Goal: Communication & Community: Answer question/provide support

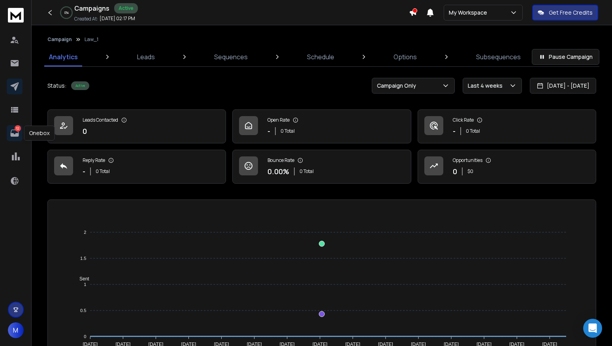
click at [16, 130] on p "12" at bounding box center [18, 128] width 6 height 6
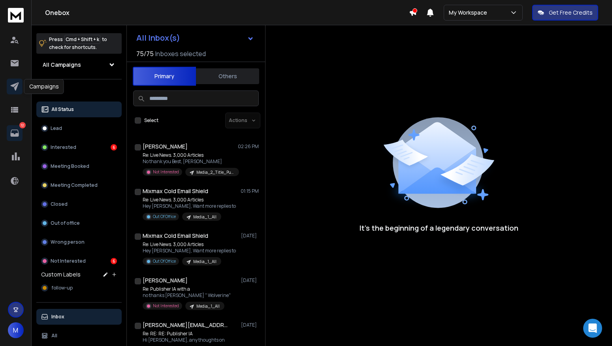
click at [14, 85] on icon at bounding box center [14, 86] width 8 height 8
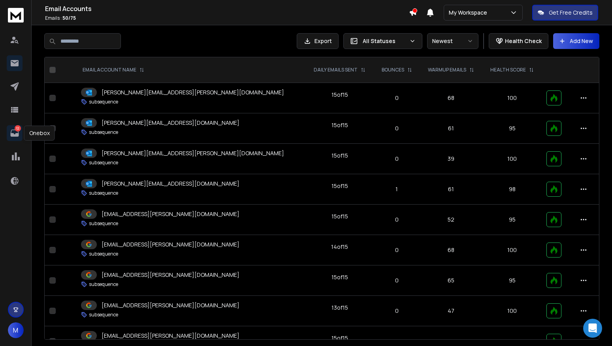
click at [19, 135] on link "12" at bounding box center [15, 133] width 16 height 16
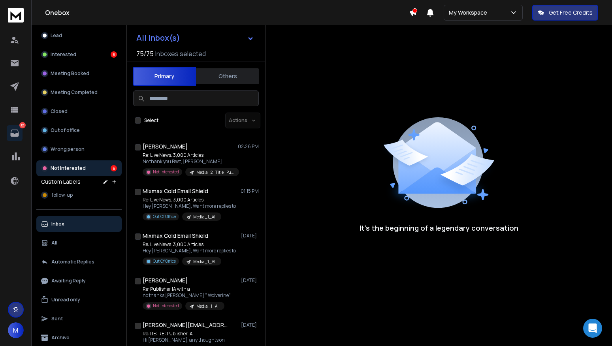
scroll to position [105, 0]
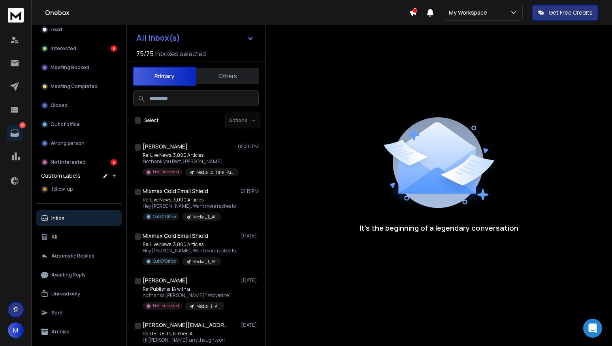
click at [61, 311] on div "Sent" at bounding box center [52, 312] width 22 height 9
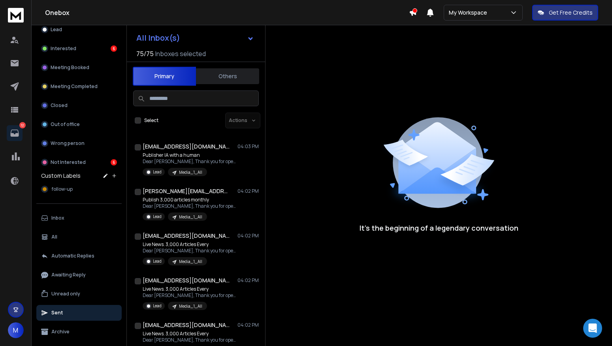
click at [165, 101] on input at bounding box center [196, 99] width 126 height 16
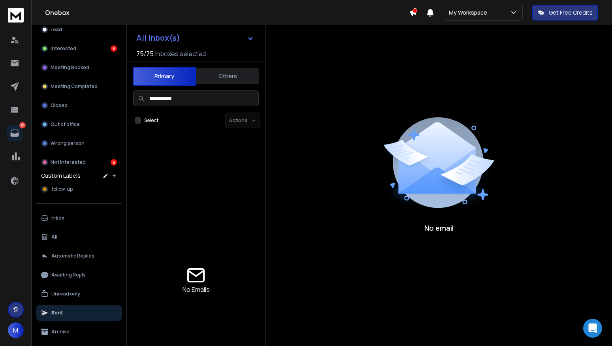
click at [159, 98] on input "**********" at bounding box center [196, 99] width 126 height 16
drag, startPoint x: 187, startPoint y: 100, endPoint x: 179, endPoint y: 100, distance: 7.1
click at [179, 100] on input "**********" at bounding box center [196, 99] width 126 height 16
drag, startPoint x: 167, startPoint y: 99, endPoint x: 136, endPoint y: 96, distance: 30.9
click at [136, 96] on input "**********" at bounding box center [196, 99] width 126 height 16
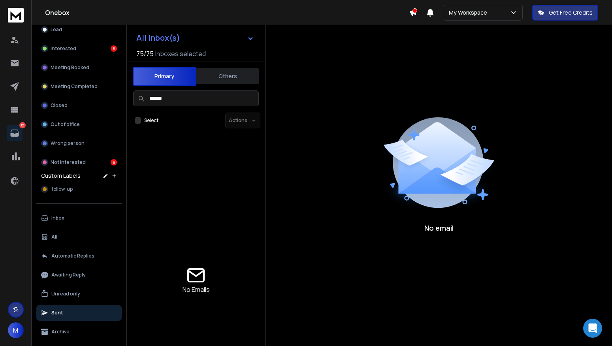
type input "******"
click at [82, 307] on button "Sent" at bounding box center [78, 313] width 85 height 16
drag, startPoint x: 178, startPoint y: 98, endPoint x: 139, endPoint y: 97, distance: 38.8
click at [139, 97] on div "******" at bounding box center [196, 99] width 126 height 16
type input "*****"
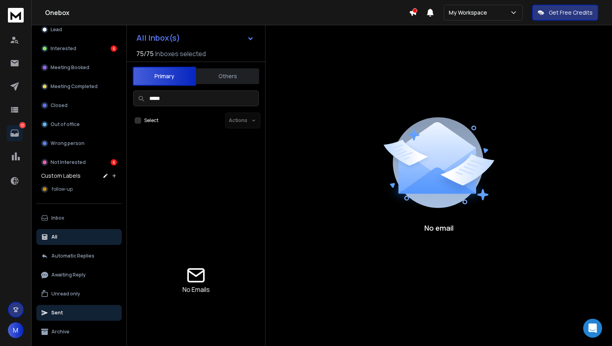
click at [61, 229] on button "All" at bounding box center [78, 237] width 85 height 16
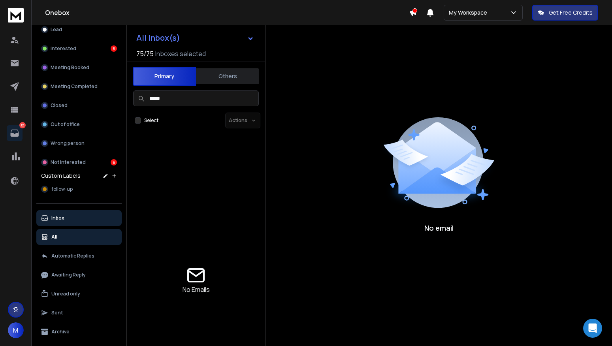
click at [65, 210] on button "Inbox" at bounding box center [78, 218] width 85 height 16
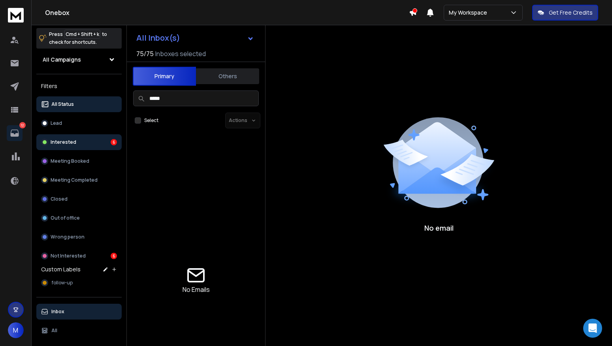
scroll to position [6, 0]
click at [72, 143] on p "Interested" at bounding box center [64, 142] width 26 height 6
drag, startPoint x: 172, startPoint y: 103, endPoint x: 132, endPoint y: 98, distance: 40.6
click at [132, 98] on div "*****" at bounding box center [196, 96] width 132 height 19
click at [80, 138] on button "Interested 6" at bounding box center [78, 142] width 85 height 16
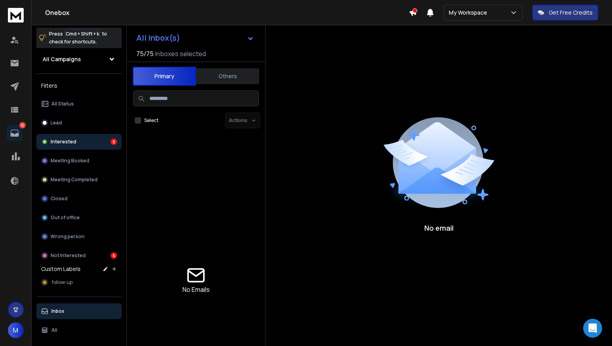
click at [76, 142] on button "Interested 6" at bounding box center [78, 142] width 85 height 16
click at [105, 139] on button "Interested 6" at bounding box center [78, 142] width 85 height 16
click at [238, 124] on div "Actions" at bounding box center [242, 121] width 35 height 16
click at [200, 101] on input at bounding box center [196, 99] width 126 height 16
drag, startPoint x: 87, startPoint y: 142, endPoint x: 58, endPoint y: 129, distance: 30.6
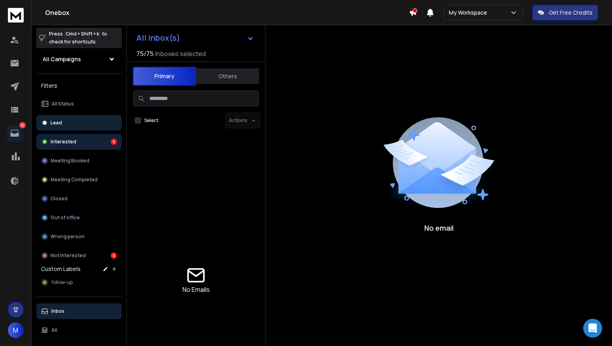
click at [86, 142] on button "Interested 6" at bounding box center [78, 142] width 85 height 16
click at [59, 126] on div "Lead" at bounding box center [51, 122] width 21 height 7
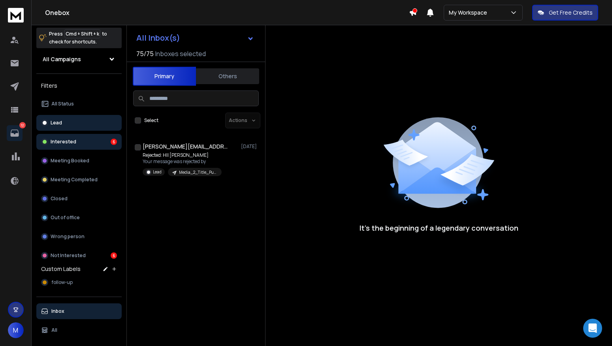
click at [62, 140] on p "Interested" at bounding box center [64, 142] width 26 height 6
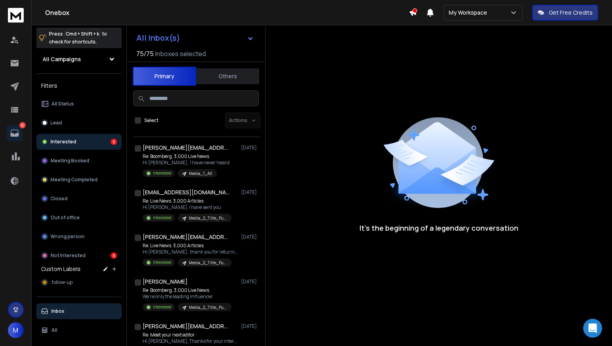
scroll to position [0, 0]
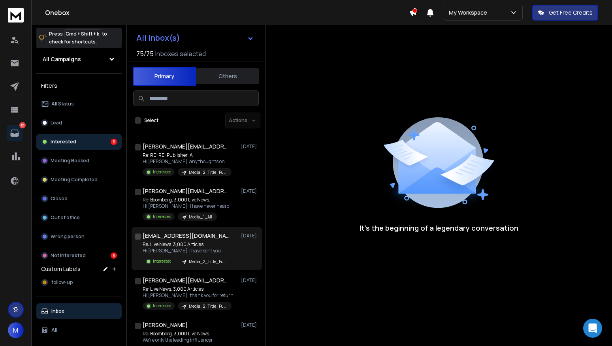
click at [200, 245] on p "Re: Live News. 3,000 Articles" at bounding box center [187, 245] width 89 height 6
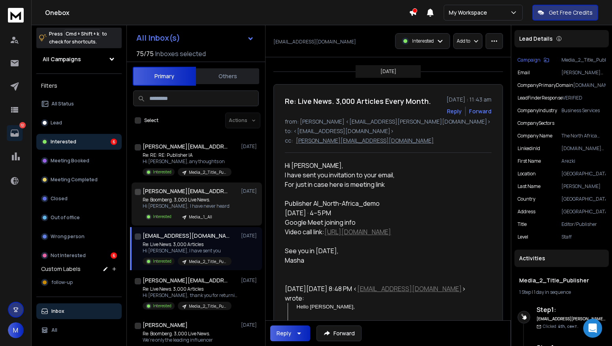
scroll to position [3, 0]
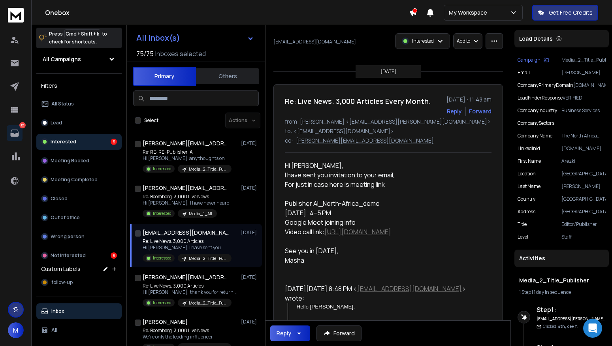
click at [357, 235] on link "https://meet.google.com/drp-pxux-kkf" at bounding box center [358, 232] width 67 height 9
click at [290, 334] on div "Reply" at bounding box center [284, 334] width 15 height 8
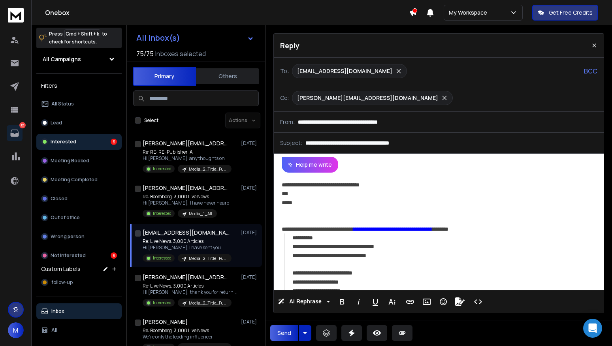
click at [279, 335] on button "Send" at bounding box center [284, 333] width 28 height 16
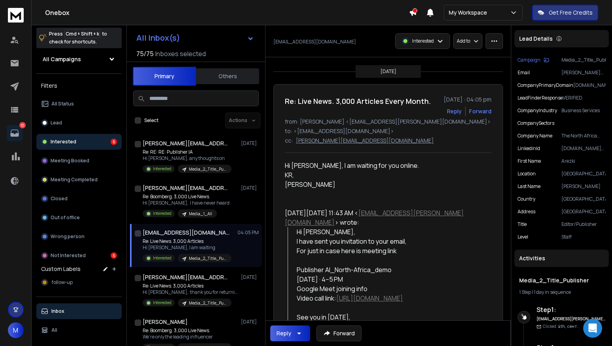
click at [75, 142] on button "Interested 6" at bounding box center [78, 142] width 85 height 16
